Goal: Information Seeking & Learning: Check status

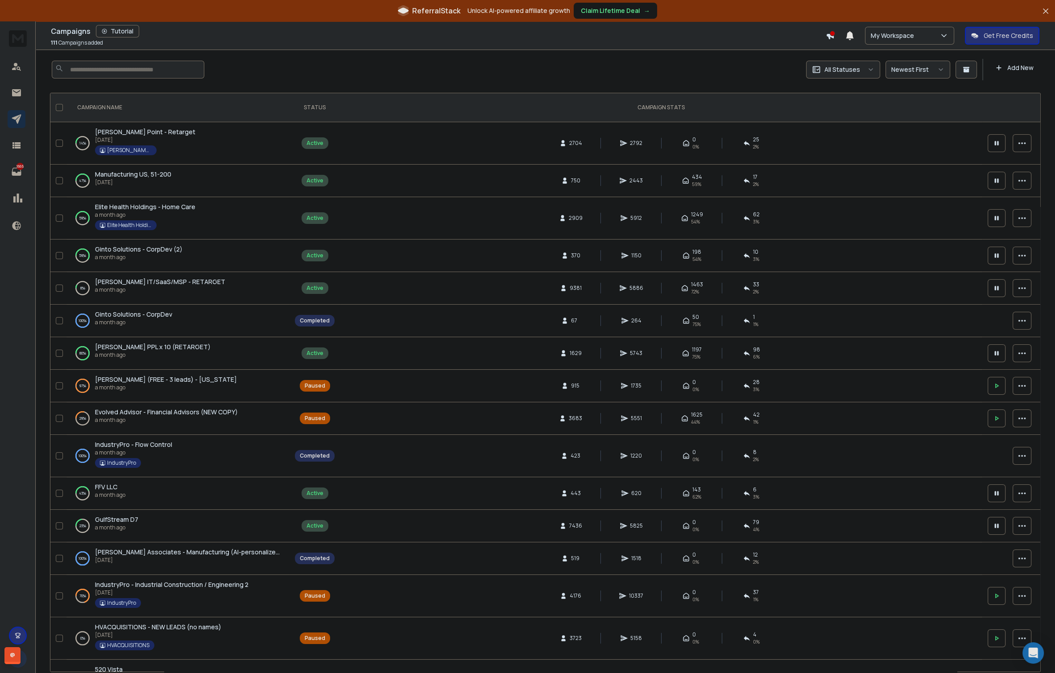
click at [178, 209] on span "Elite Health Holdings - Home Care" at bounding box center [145, 207] width 100 height 8
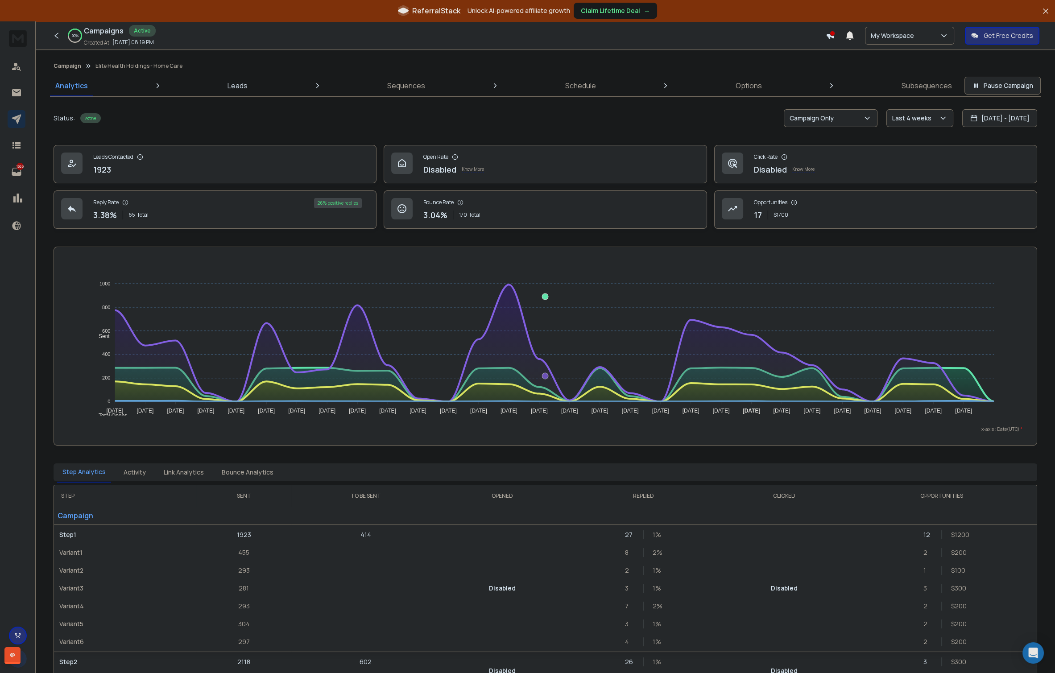
click at [233, 83] on p "Leads" at bounding box center [238, 85] width 20 height 11
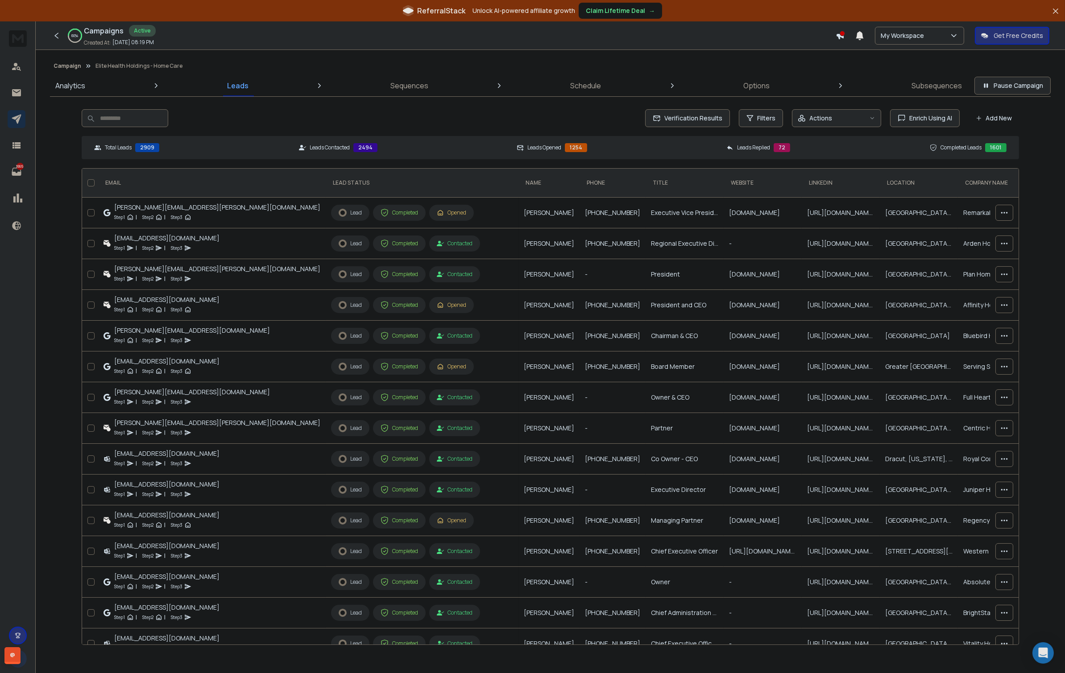
click at [87, 86] on link "Analytics" at bounding box center [70, 85] width 41 height 21
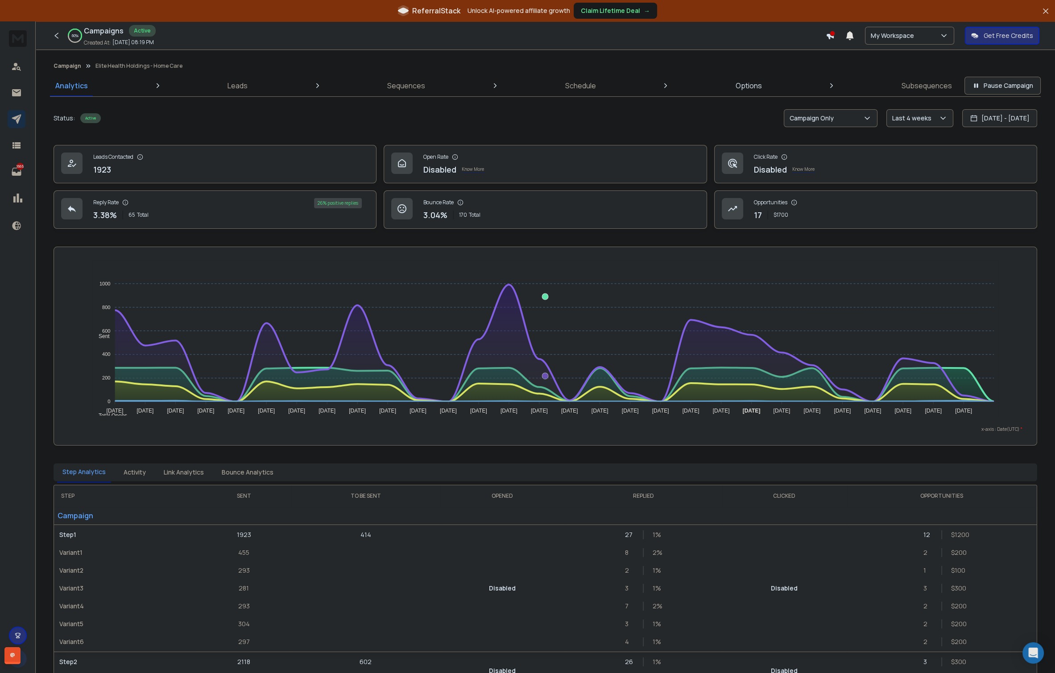
click at [749, 81] on p "Options" at bounding box center [749, 85] width 26 height 11
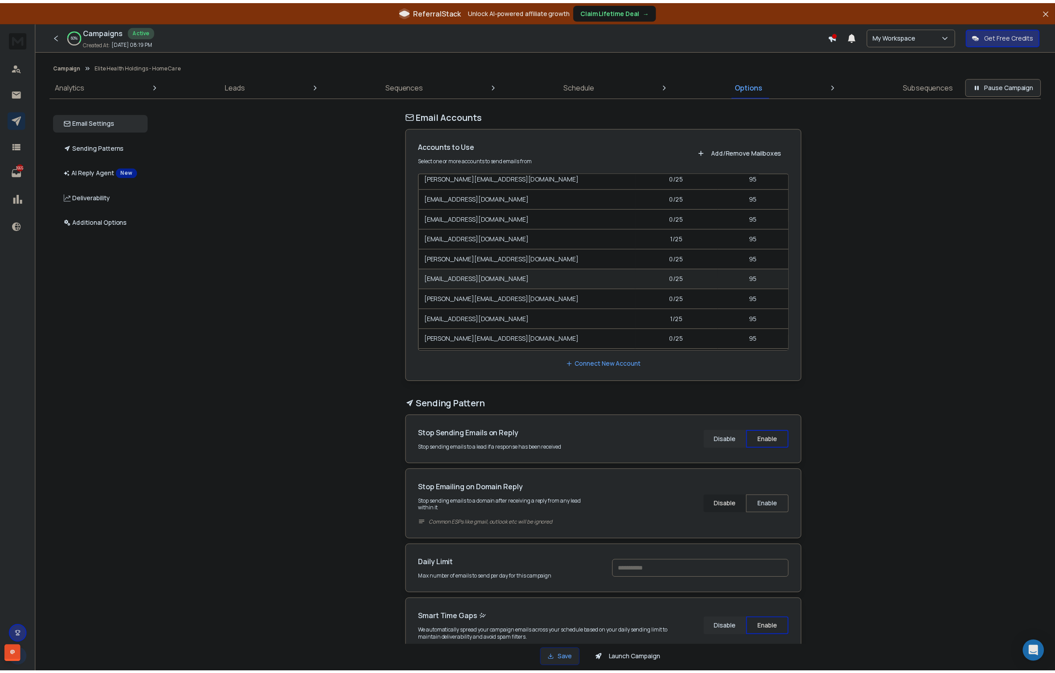
scroll to position [83, 0]
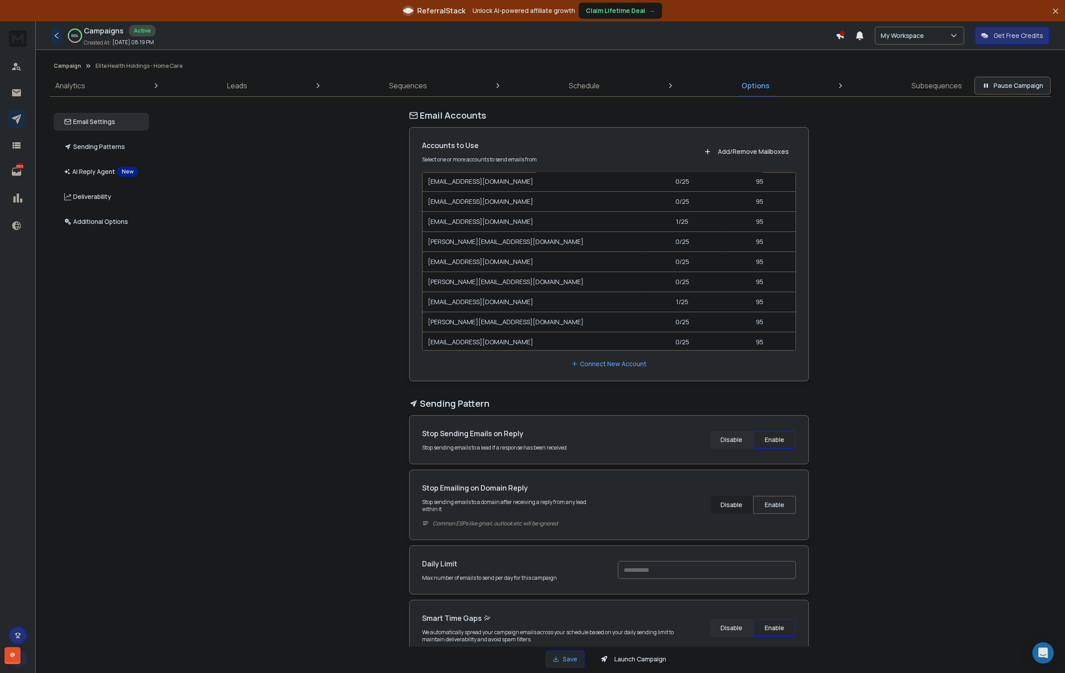
click at [57, 36] on icon at bounding box center [57, 36] width 8 height 8
